Goal: Navigation & Orientation: Find specific page/section

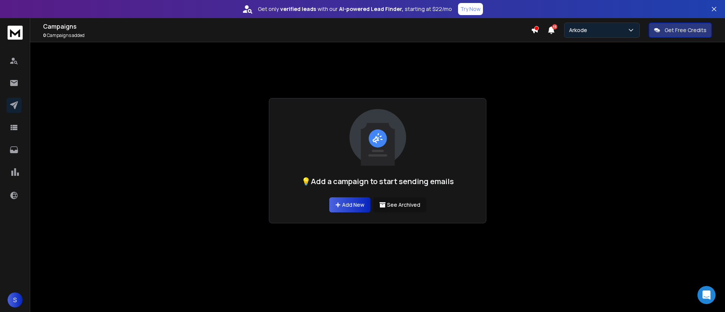
click at [571, 27] on p "Arkode" at bounding box center [579, 30] width 21 height 8
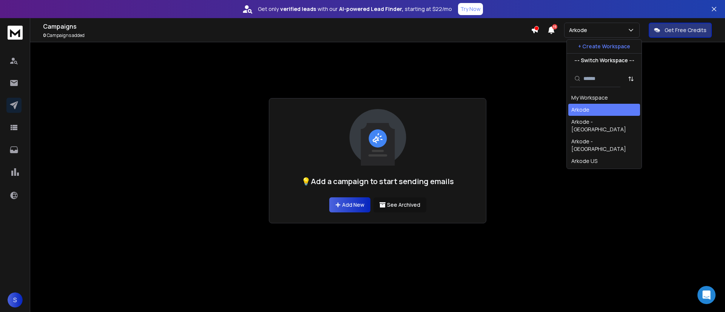
click at [604, 110] on div "Arkode" at bounding box center [605, 110] width 72 height 12
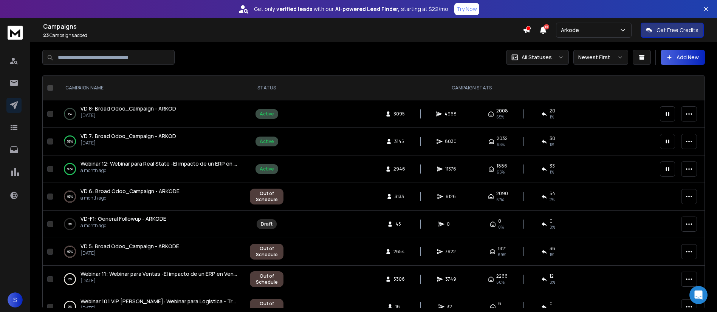
click at [116, 142] on p "[DATE]" at bounding box center [128, 143] width 96 height 6
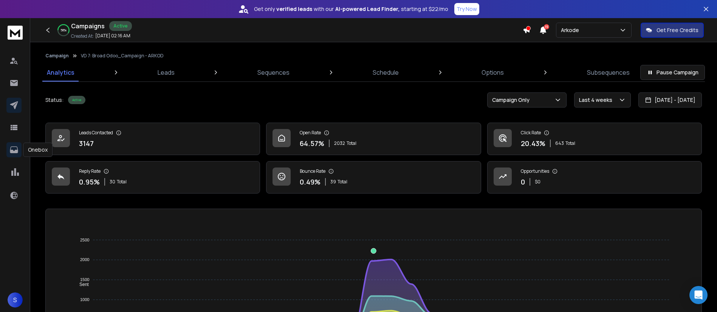
click at [16, 150] on icon at bounding box center [14, 150] width 8 height 7
